Goal: Check status: Check status

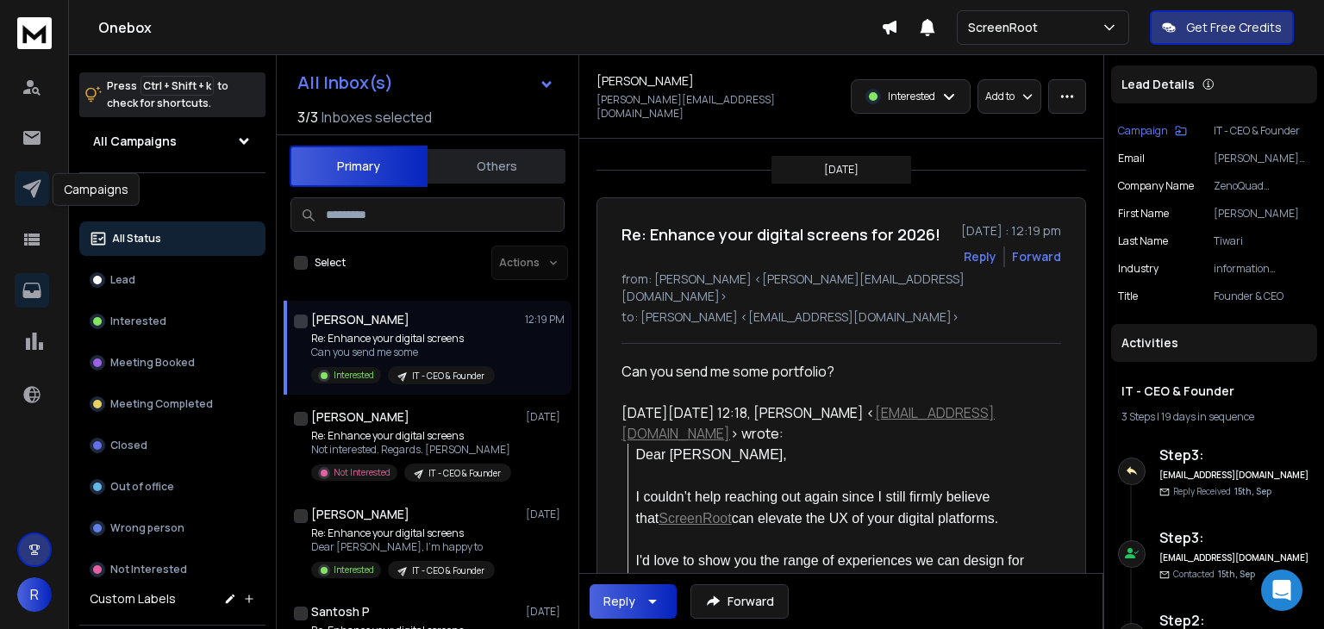
click at [22, 194] on icon at bounding box center [32, 188] width 21 height 21
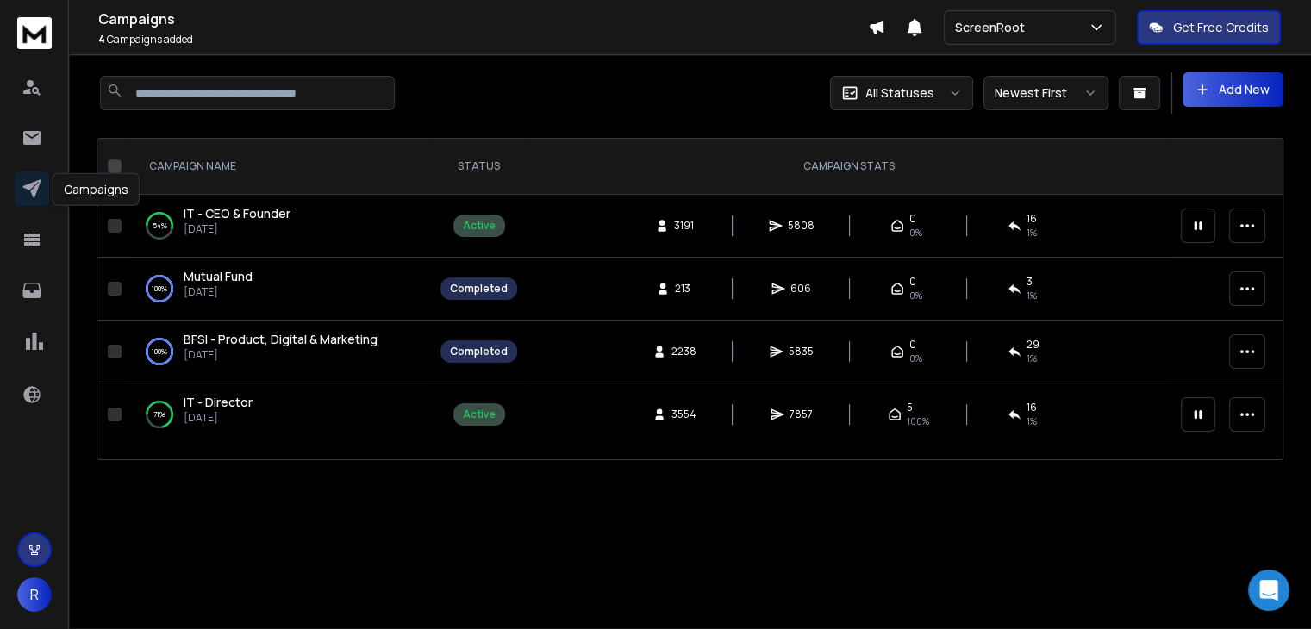
click at [228, 403] on span "IT - Director" at bounding box center [218, 402] width 69 height 16
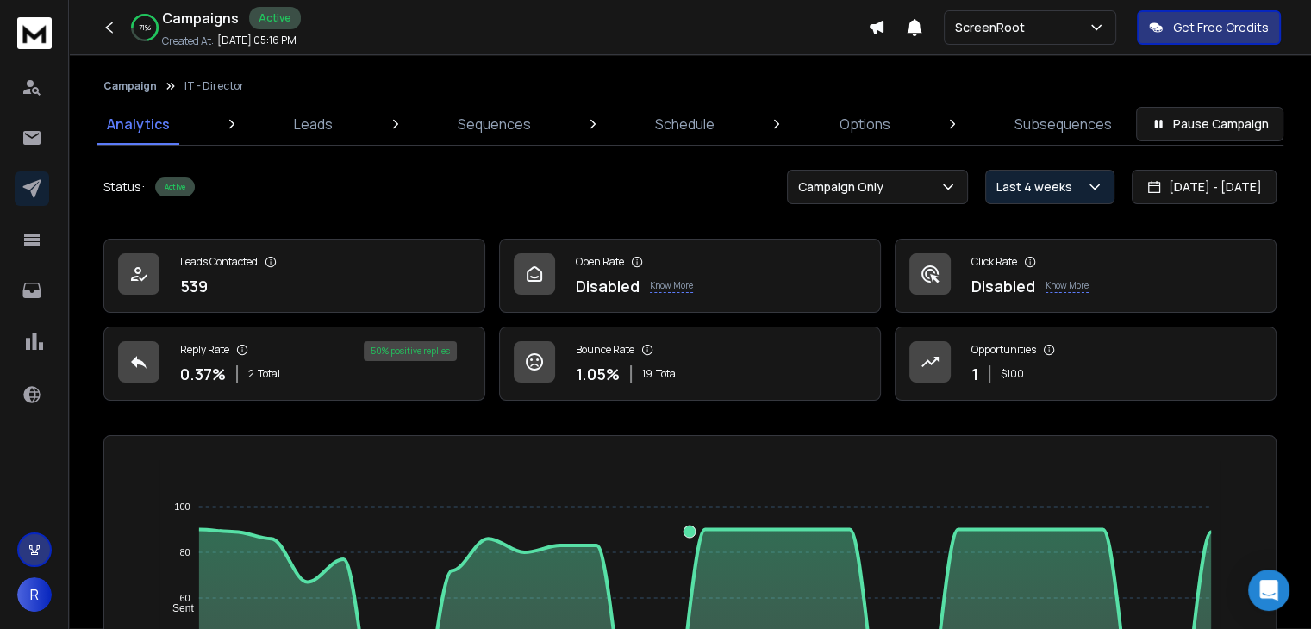
click at [1086, 180] on icon "button" at bounding box center [1094, 186] width 17 height 17
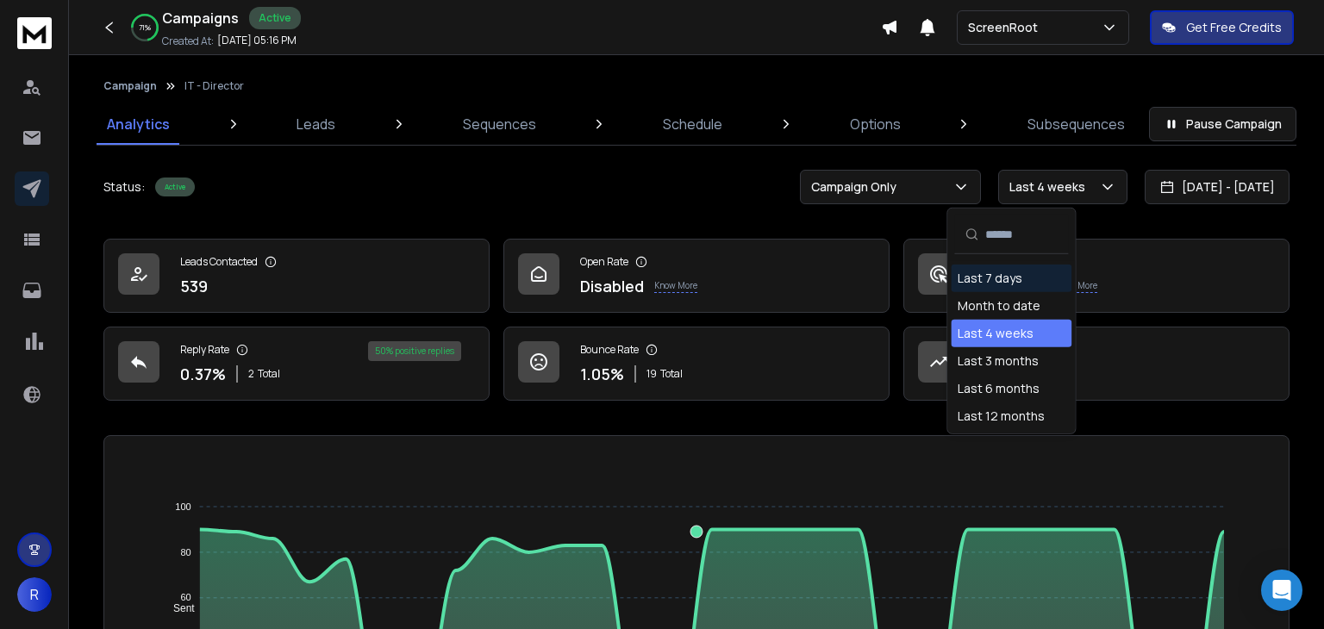
click at [1004, 270] on div "Last 7 days" at bounding box center [990, 278] width 65 height 17
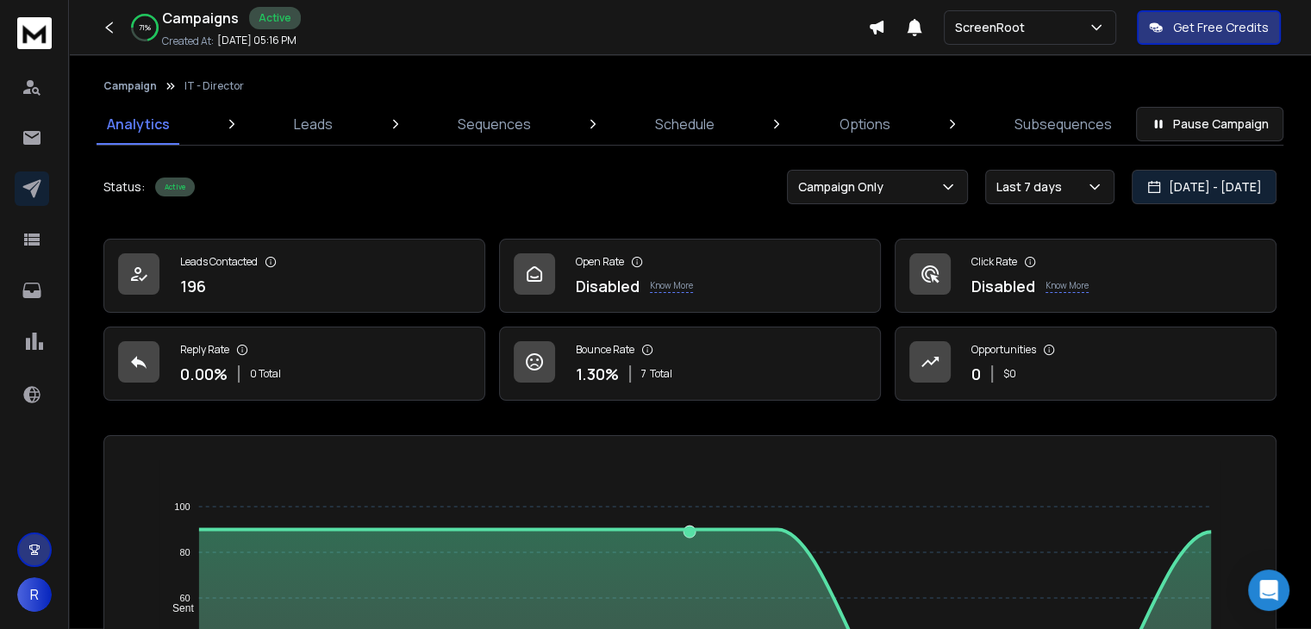
click at [1167, 181] on button "[DATE] - [DATE]" at bounding box center [1204, 187] width 145 height 34
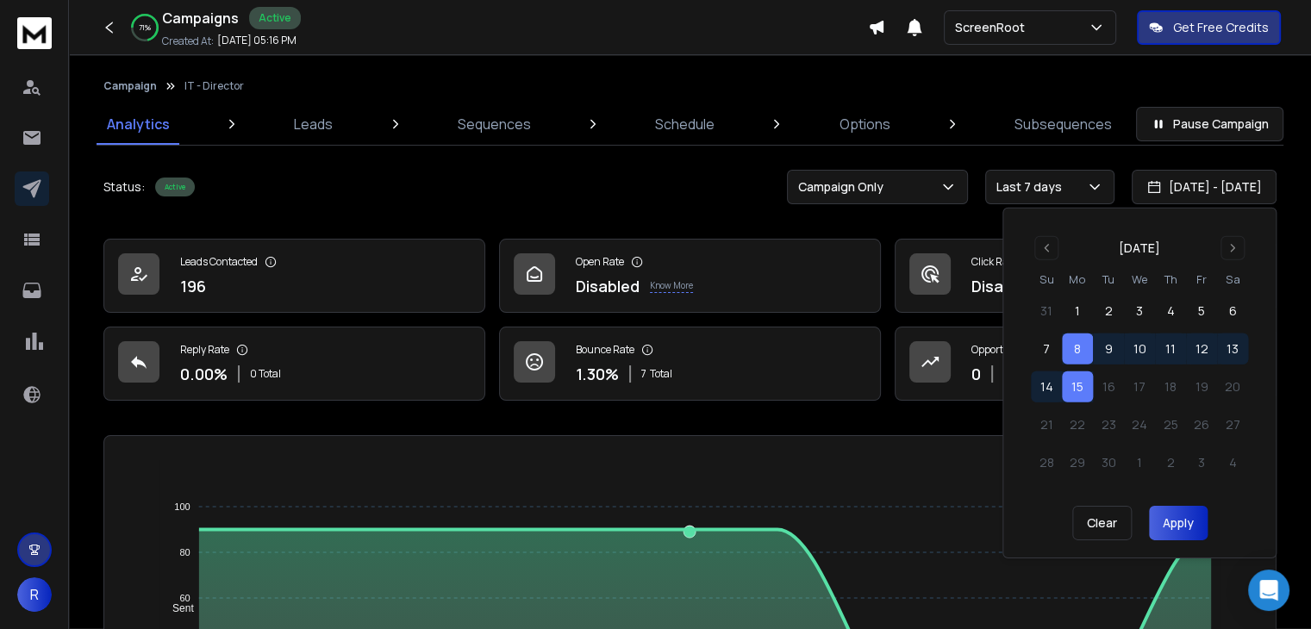
click at [1076, 350] on button "8" at bounding box center [1077, 349] width 31 height 31
click at [1051, 384] on button "14" at bounding box center [1046, 387] width 31 height 31
click at [1181, 524] on button "Apply" at bounding box center [1178, 523] width 59 height 34
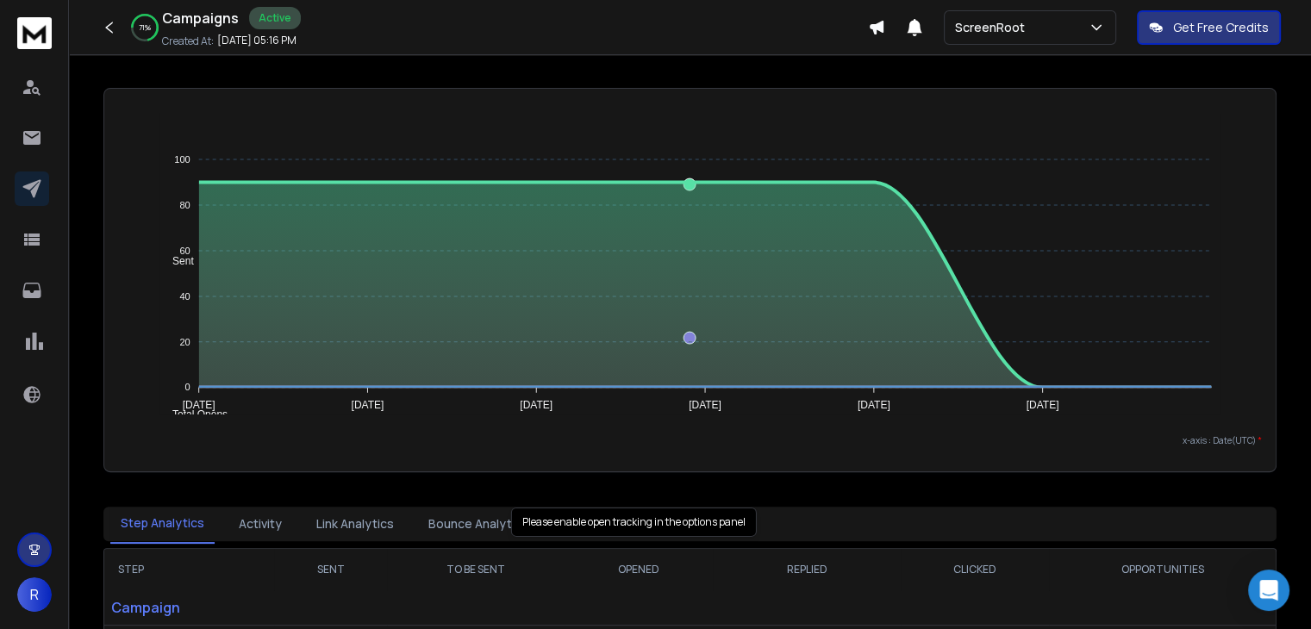
scroll to position [335, 0]
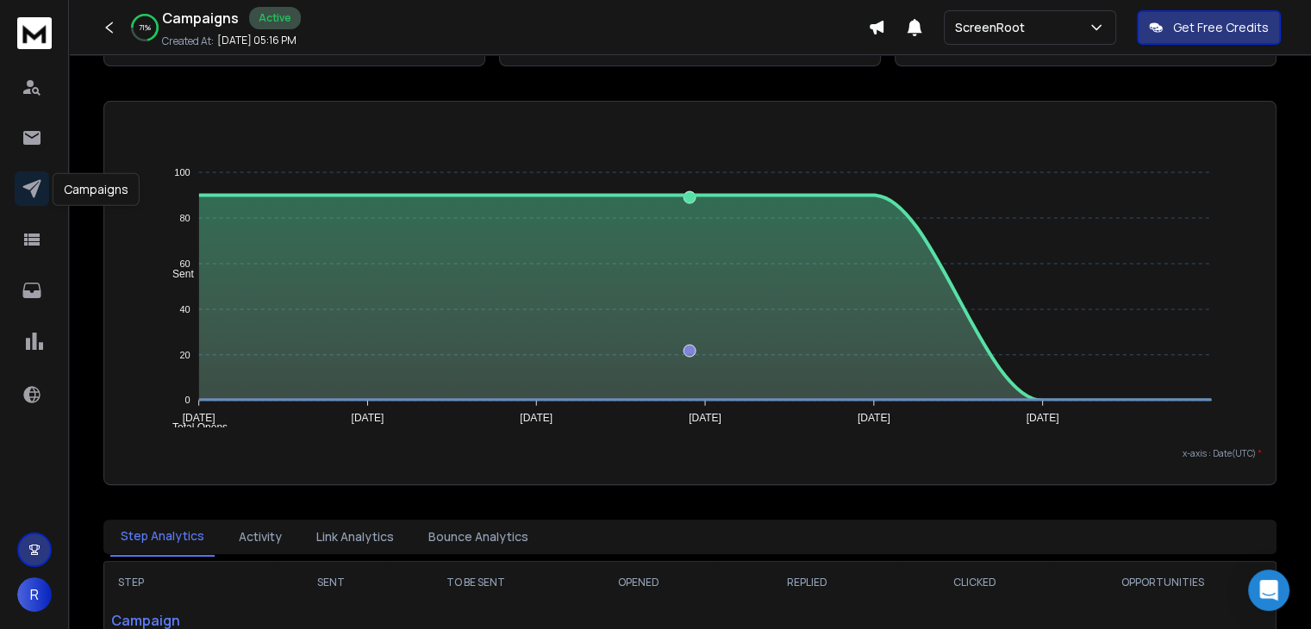
click at [31, 187] on icon at bounding box center [31, 188] width 18 height 18
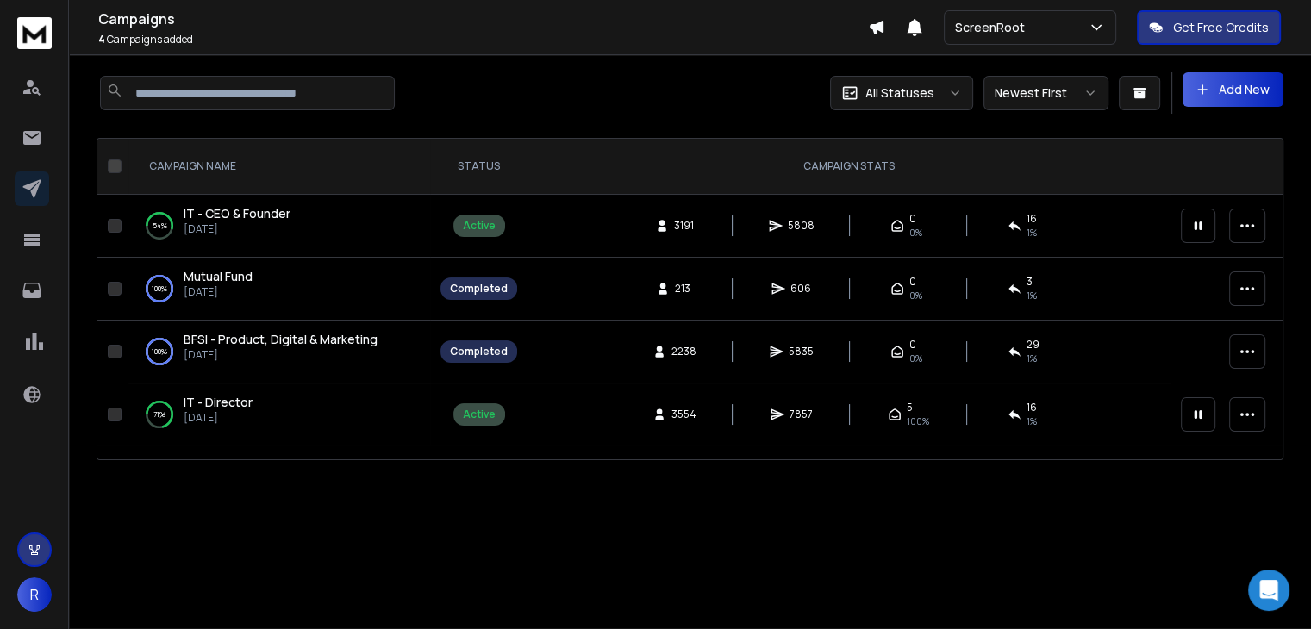
click at [202, 200] on td "54 % IT - CEO & Founder [DATE]" at bounding box center [279, 226] width 302 height 63
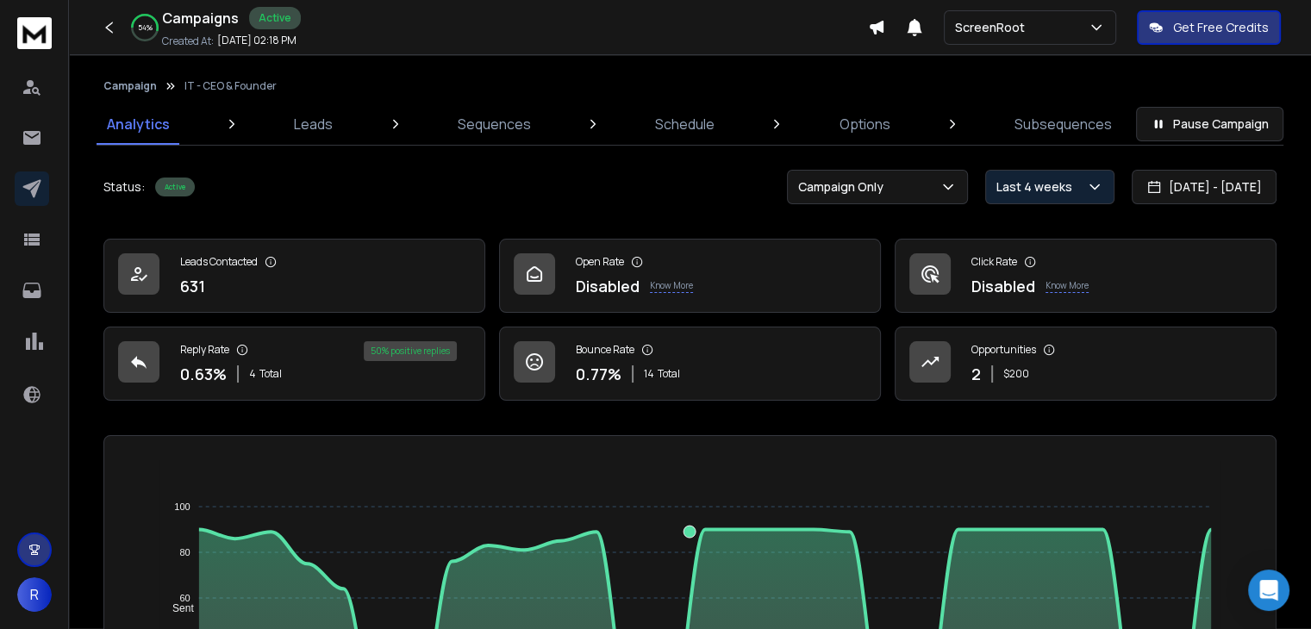
click at [1018, 177] on button "Last 4 weeks" at bounding box center [1049, 187] width 129 height 34
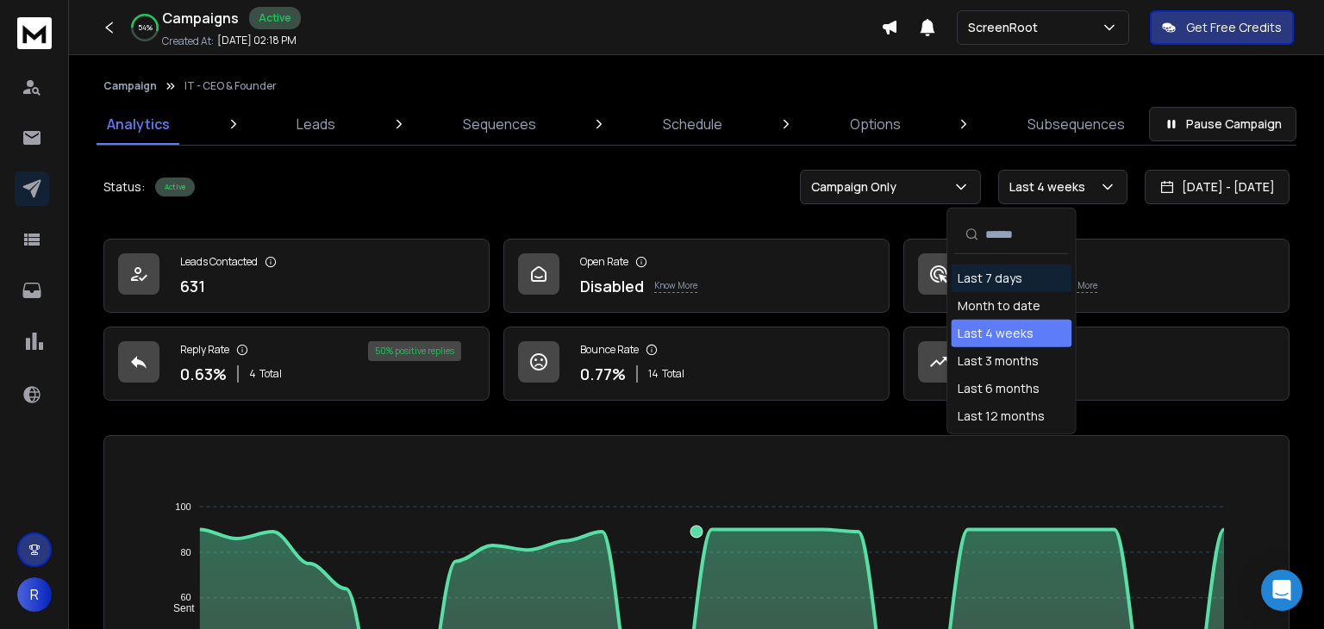
click at [996, 278] on div "Last 7 days" at bounding box center [990, 278] width 65 height 17
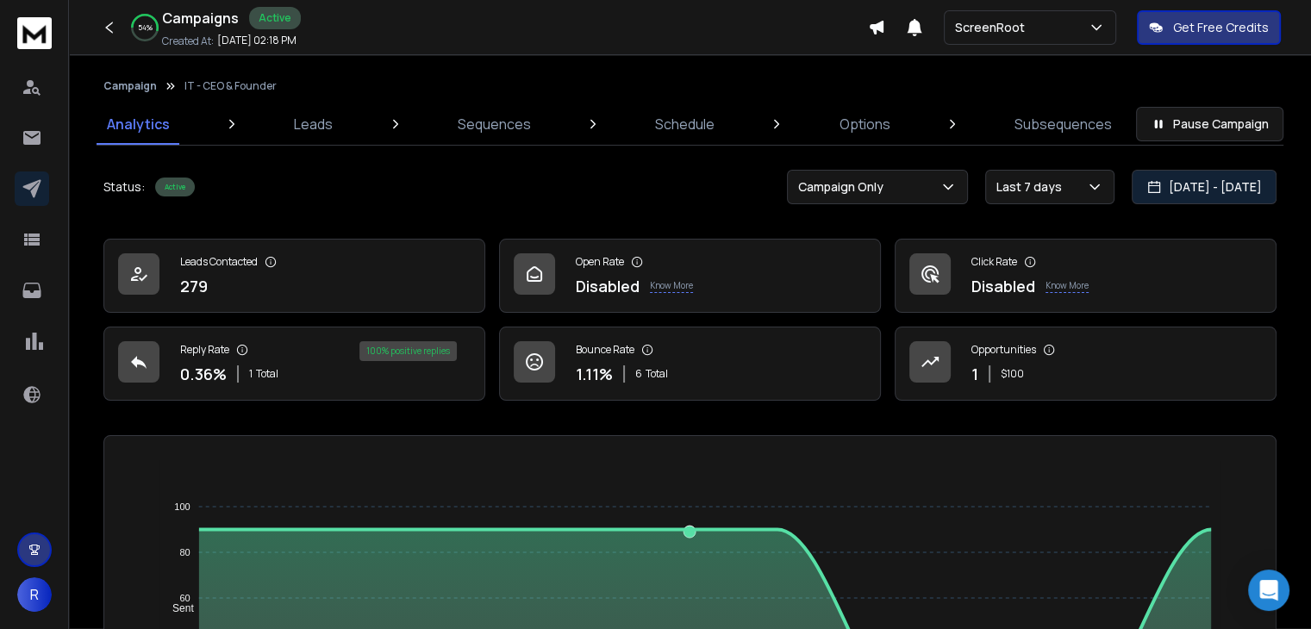
click at [1142, 187] on button "[DATE] - [DATE]" at bounding box center [1204, 187] width 145 height 34
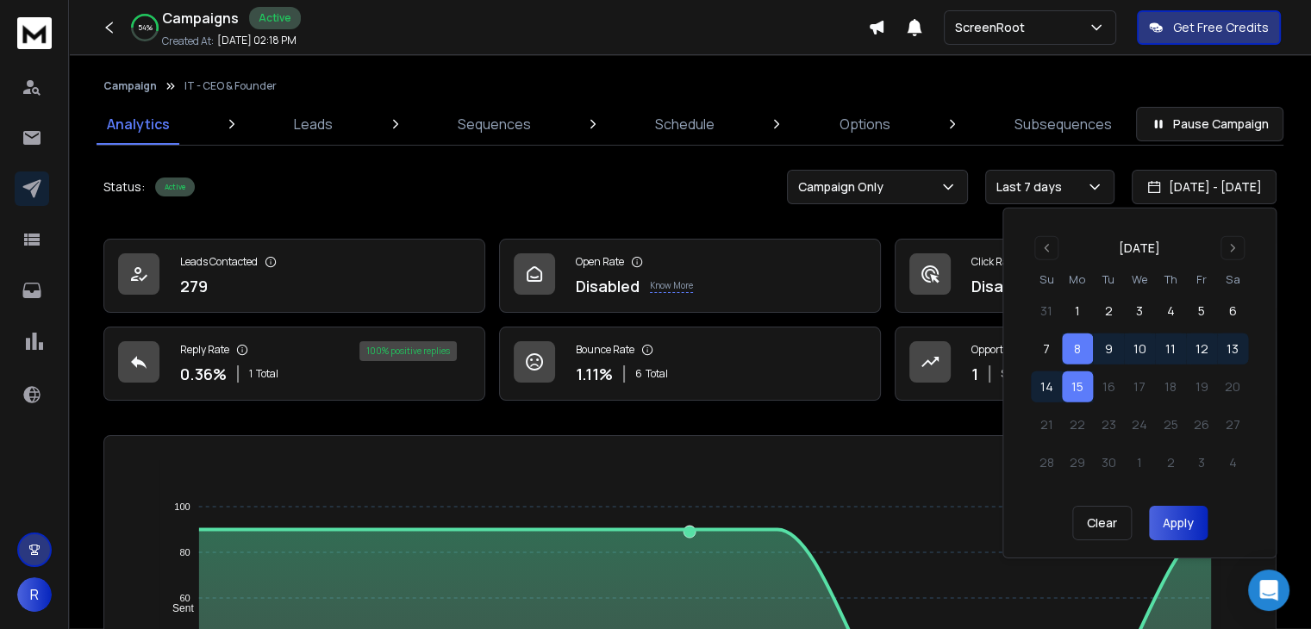
click at [1090, 352] on button "8" at bounding box center [1077, 349] width 31 height 31
click at [1039, 378] on button "14" at bounding box center [1046, 387] width 31 height 31
click at [1186, 523] on button "Apply" at bounding box center [1178, 523] width 59 height 34
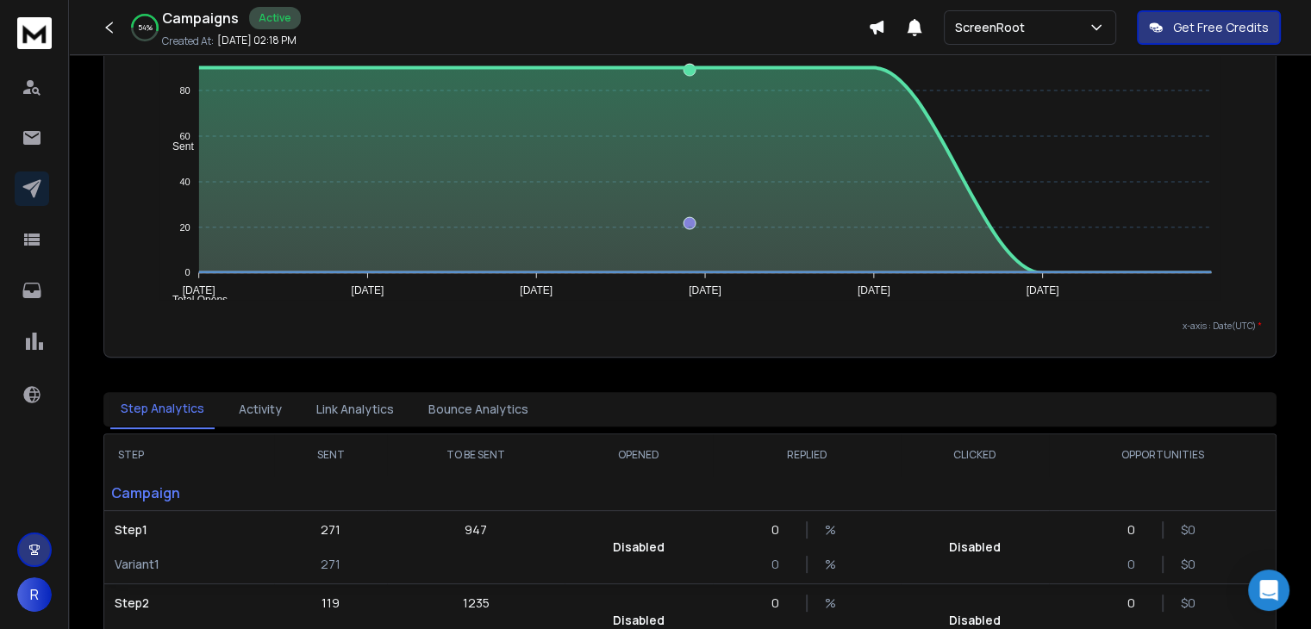
scroll to position [593, 0]
